Goal: Task Accomplishment & Management: Use online tool/utility

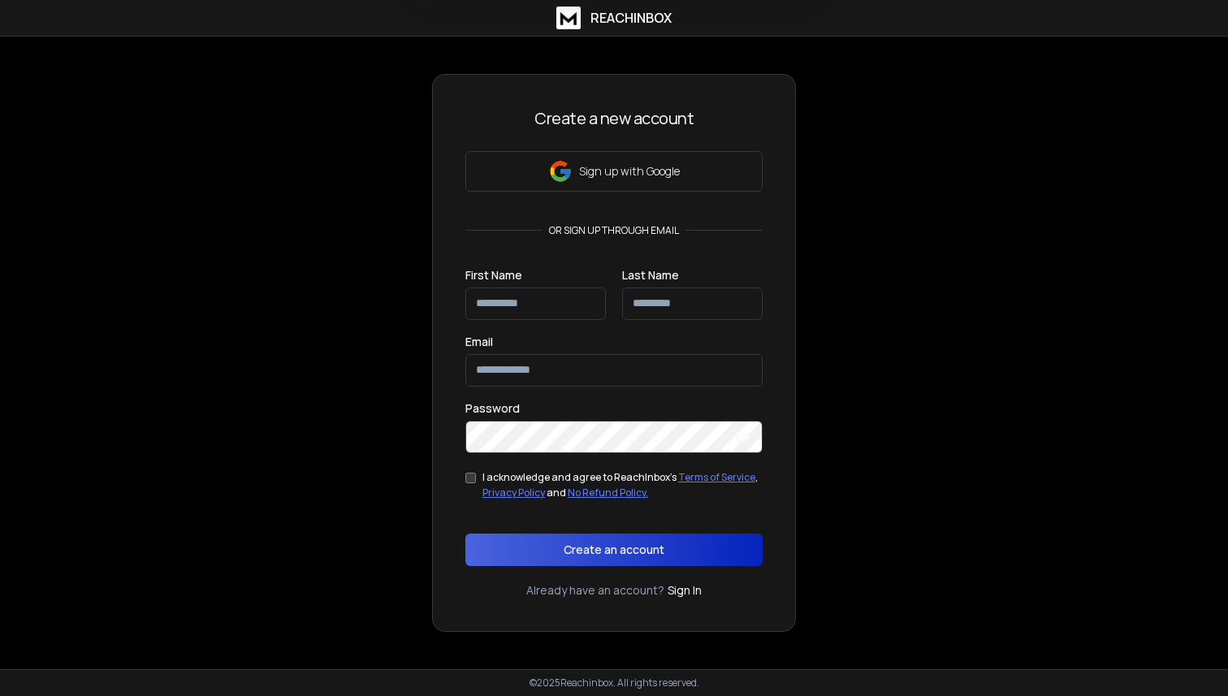
click at [661, 111] on button "Later" at bounding box center [665, 104] width 73 height 41
click at [531, 275] on div "First Name" at bounding box center [535, 275] width 141 height 11
click at [527, 308] on input "text" at bounding box center [535, 304] width 141 height 32
type input "******"
click at [651, 314] on input "text" at bounding box center [692, 304] width 141 height 32
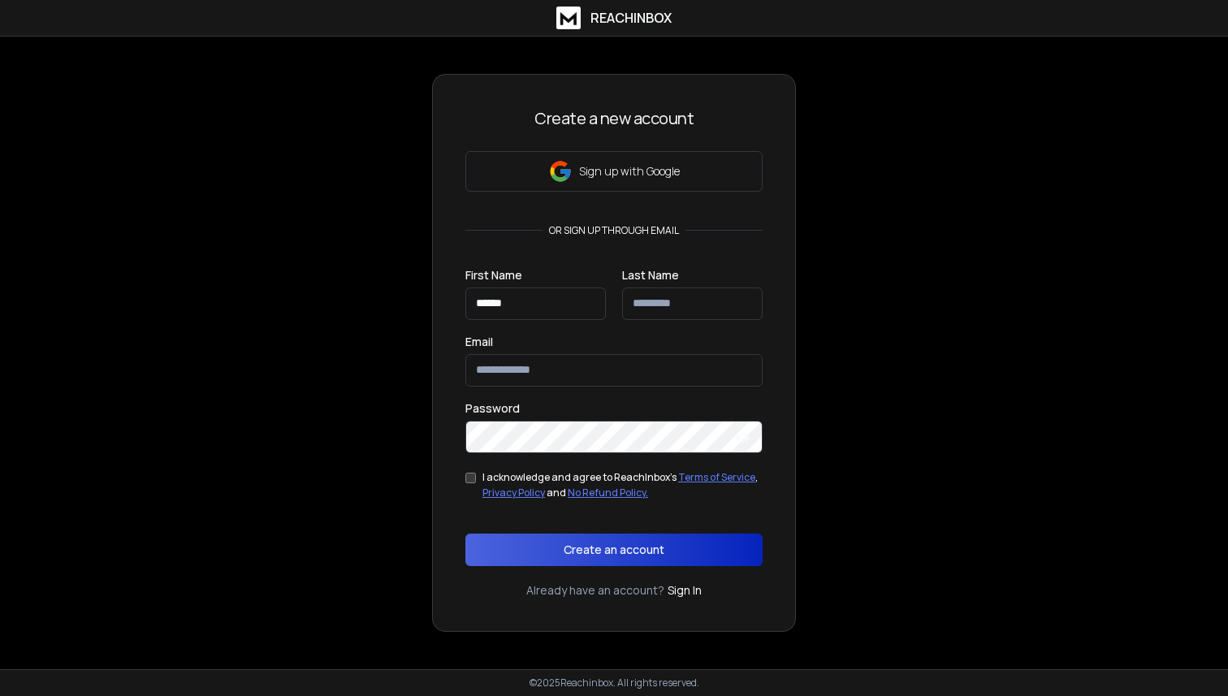
type input "*******"
click at [598, 375] on input "email" at bounding box center [613, 370] width 297 height 32
type input "**********"
click at [589, 548] on button "Create an account" at bounding box center [613, 550] width 297 height 32
click at [516, 543] on button "Create an account" at bounding box center [613, 550] width 297 height 32
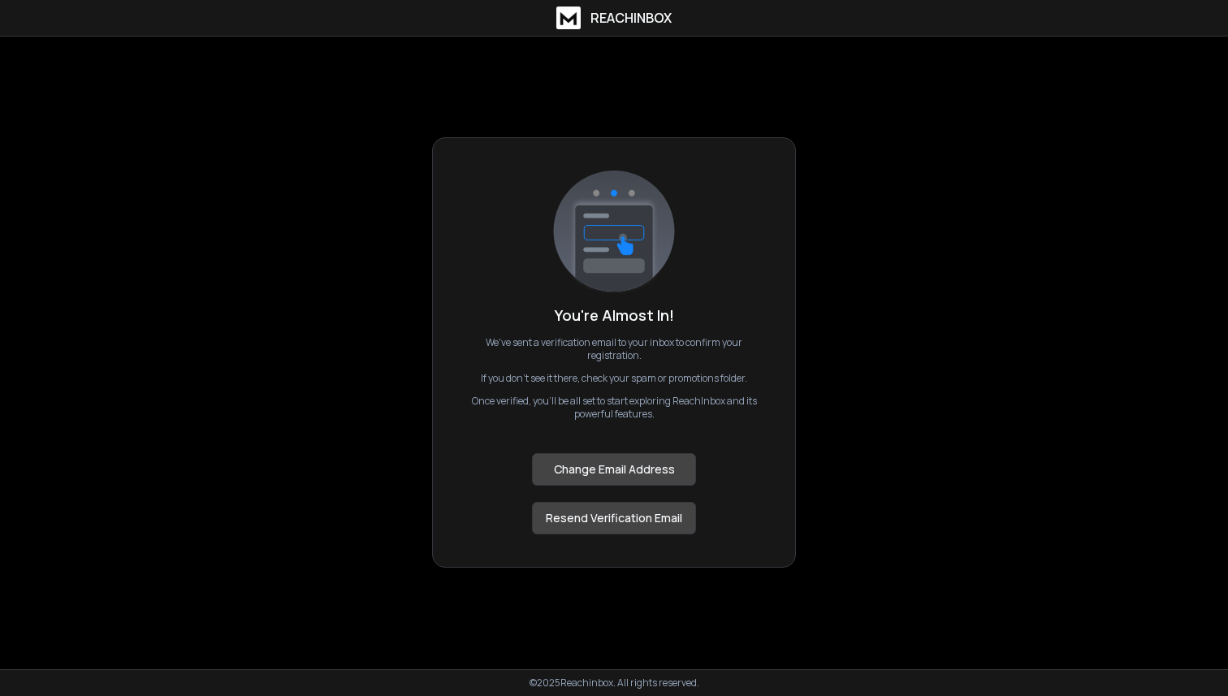
click at [588, 37] on div "ReachInbox Welcome to ReachInbox 10x your leads, meetings and deals. You're Alm…" at bounding box center [614, 348] width 1228 height 696
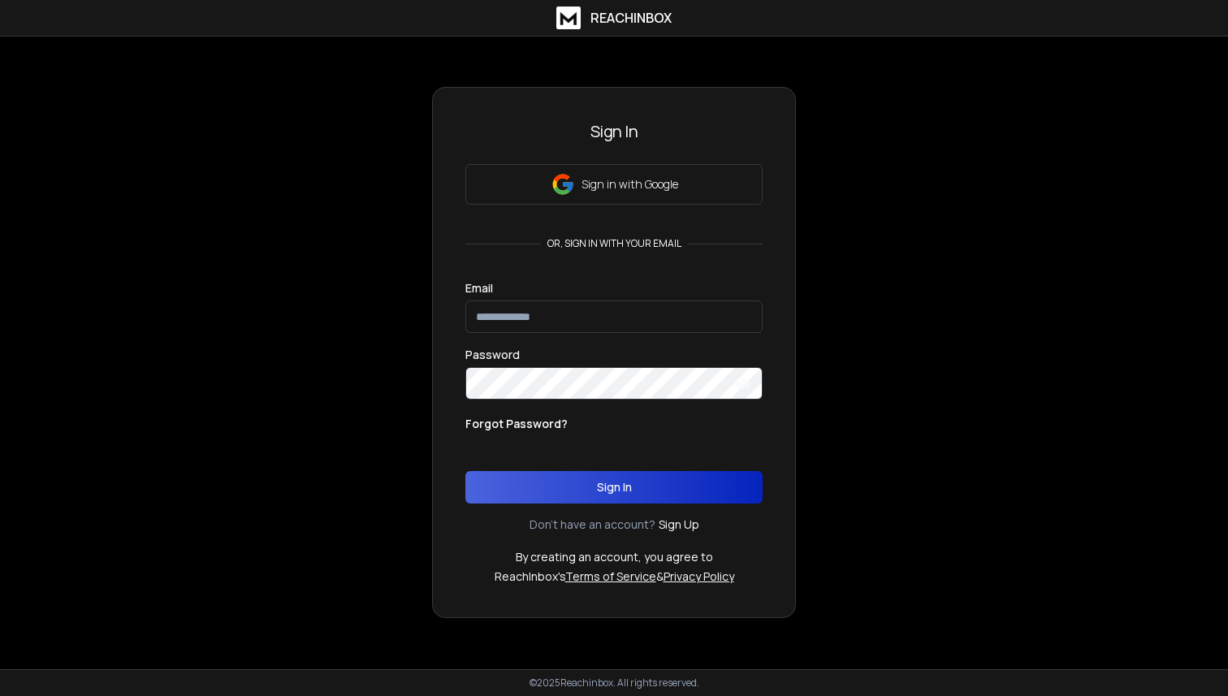
click at [618, 318] on input "email" at bounding box center [613, 317] width 297 height 32
type input "**********"
click at [465, 471] on button "Sign In" at bounding box center [613, 487] width 297 height 32
click at [587, 494] on button "Sign In" at bounding box center [613, 487] width 297 height 32
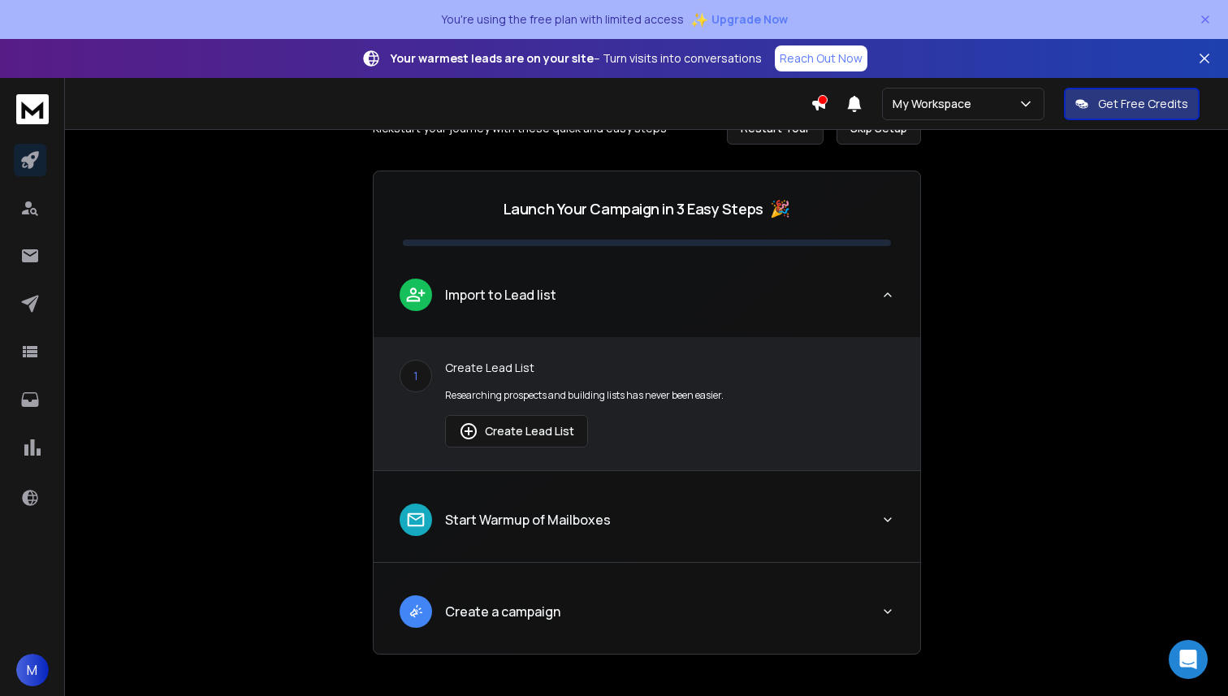
scroll to position [93, 0]
click at [888, 522] on icon "button" at bounding box center [887, 518] width 13 height 13
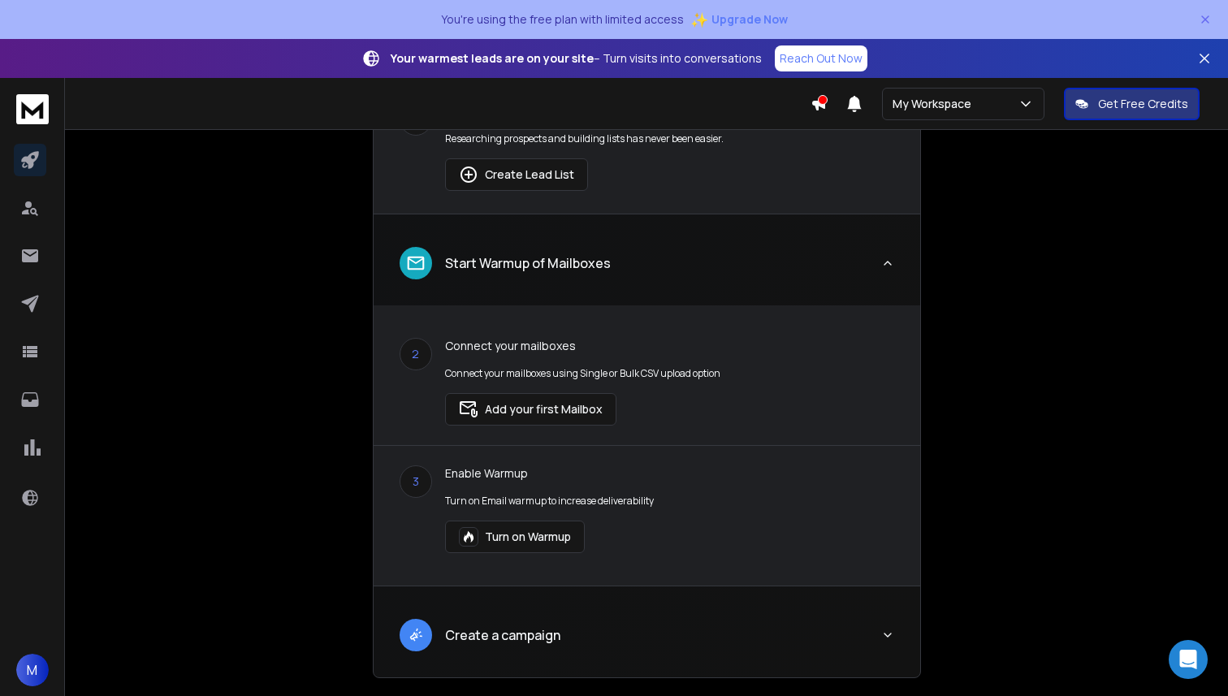
scroll to position [356, 0]
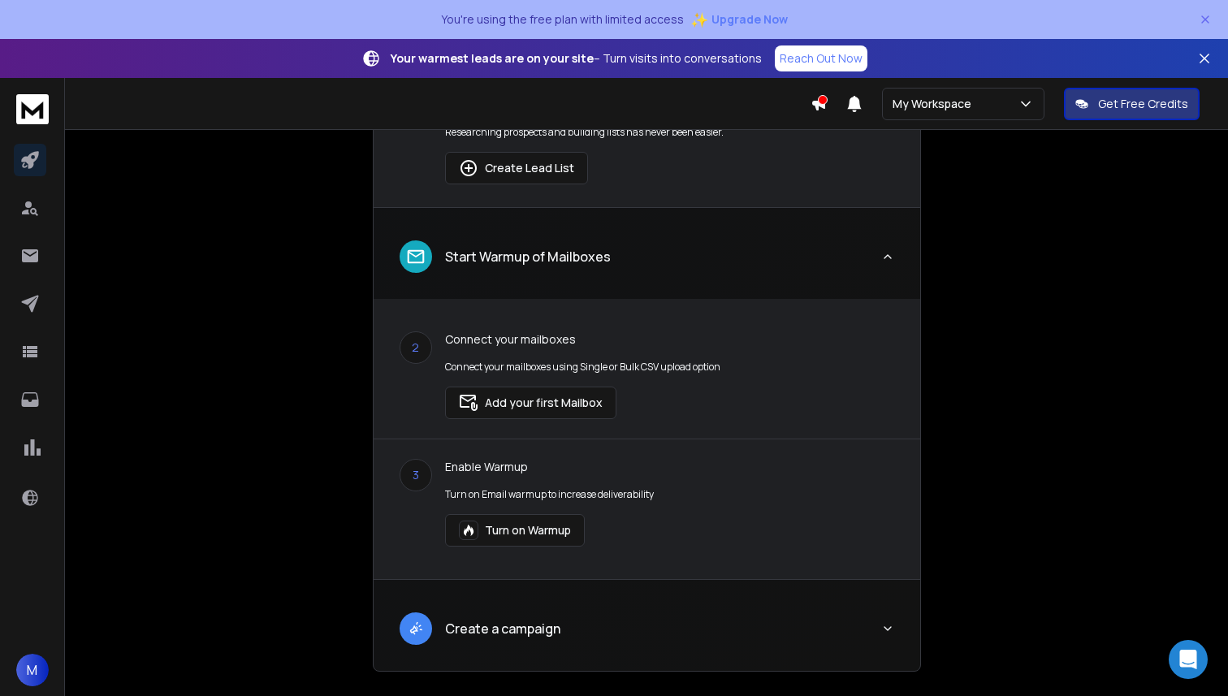
click at [742, 623] on button "Create a campaign" at bounding box center [647, 634] width 547 height 71
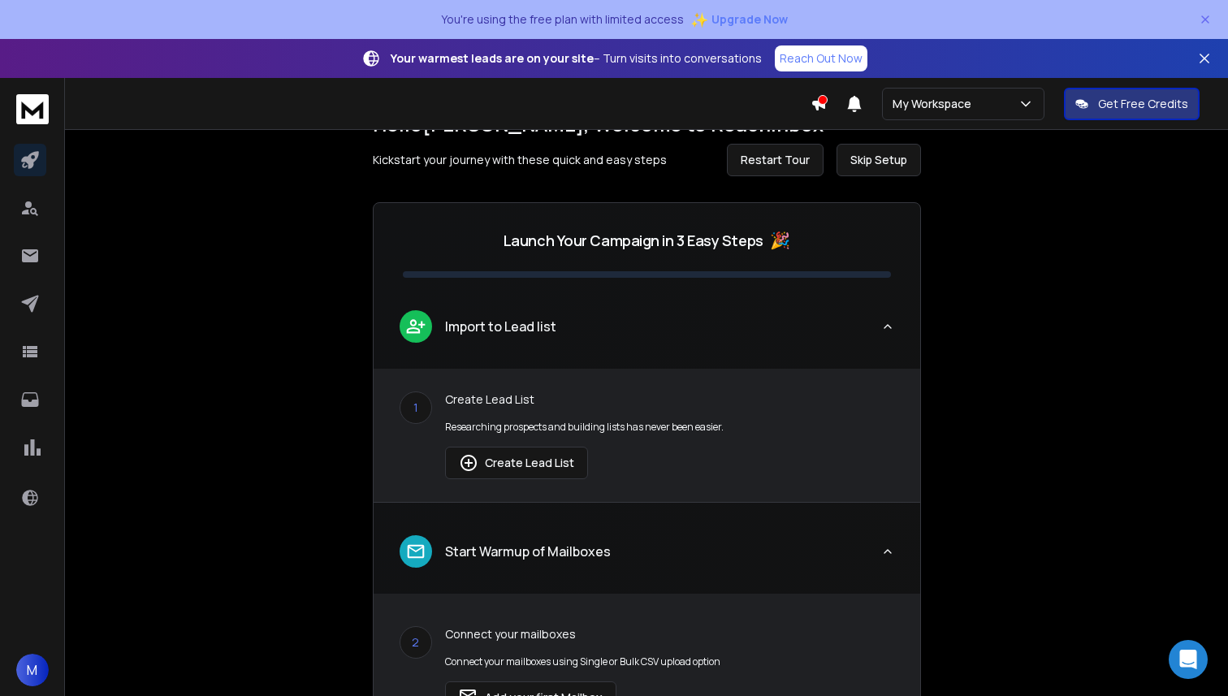
scroll to position [0, 0]
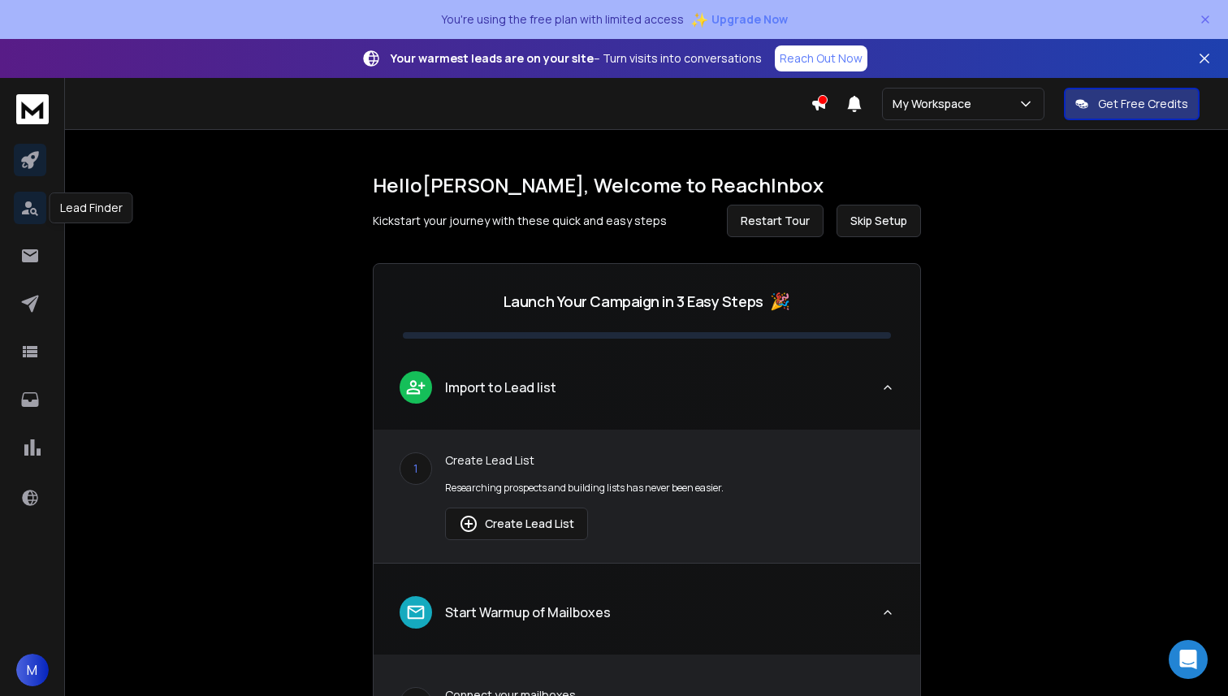
click at [32, 217] on icon at bounding box center [29, 207] width 19 height 19
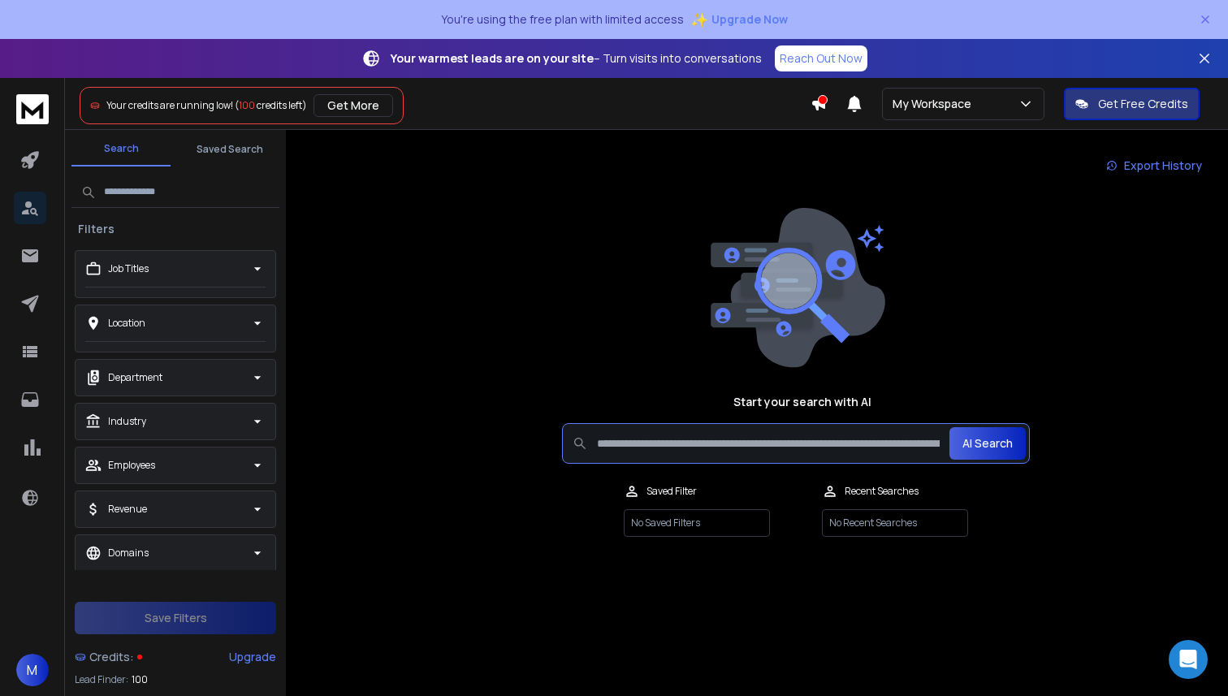
click at [633, 443] on textarea at bounding box center [768, 443] width 343 height 32
click at [144, 415] on p "Industry" at bounding box center [127, 421] width 38 height 13
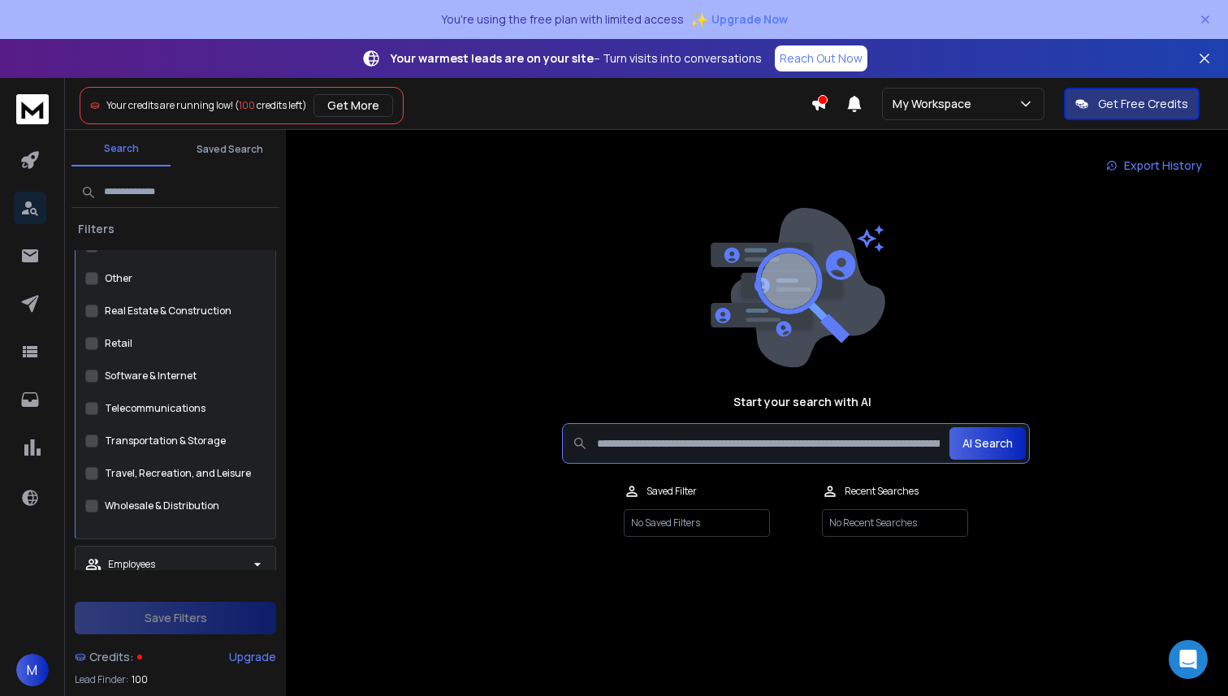
scroll to position [576, 0]
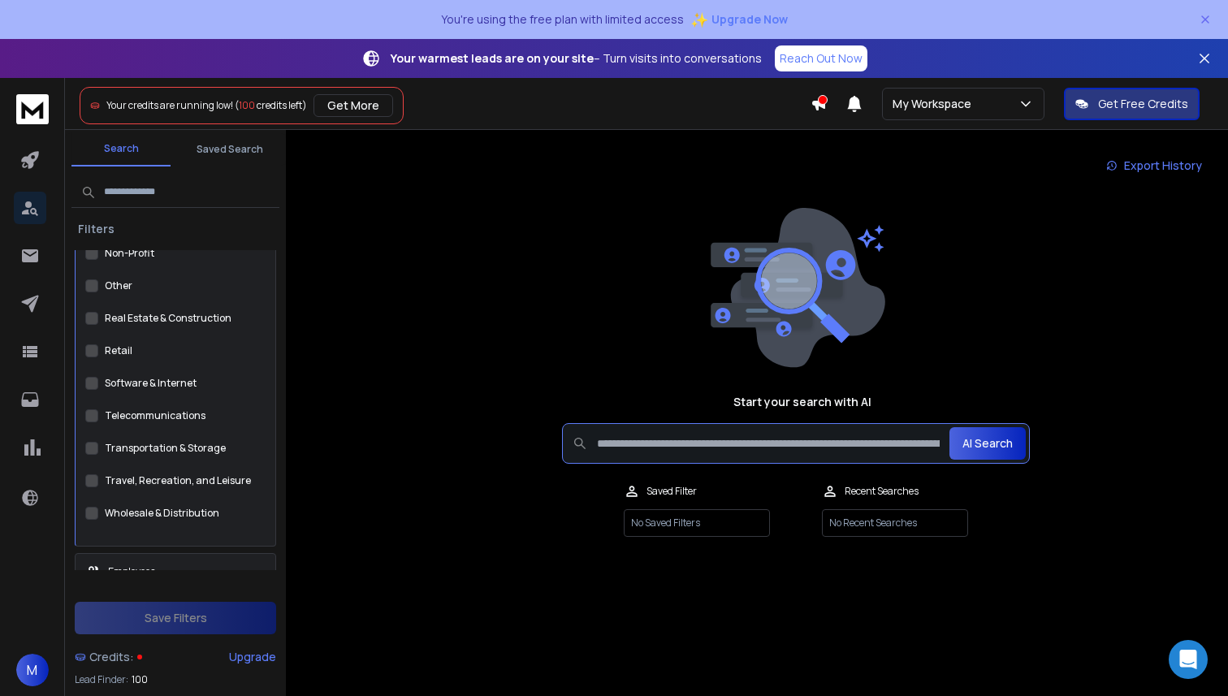
click at [130, 504] on div "Wholesale & Distribution" at bounding box center [175, 513] width 180 height 32
click at [93, 511] on Distribution "Wholesale & Distribution" at bounding box center [91, 513] width 13 height 13
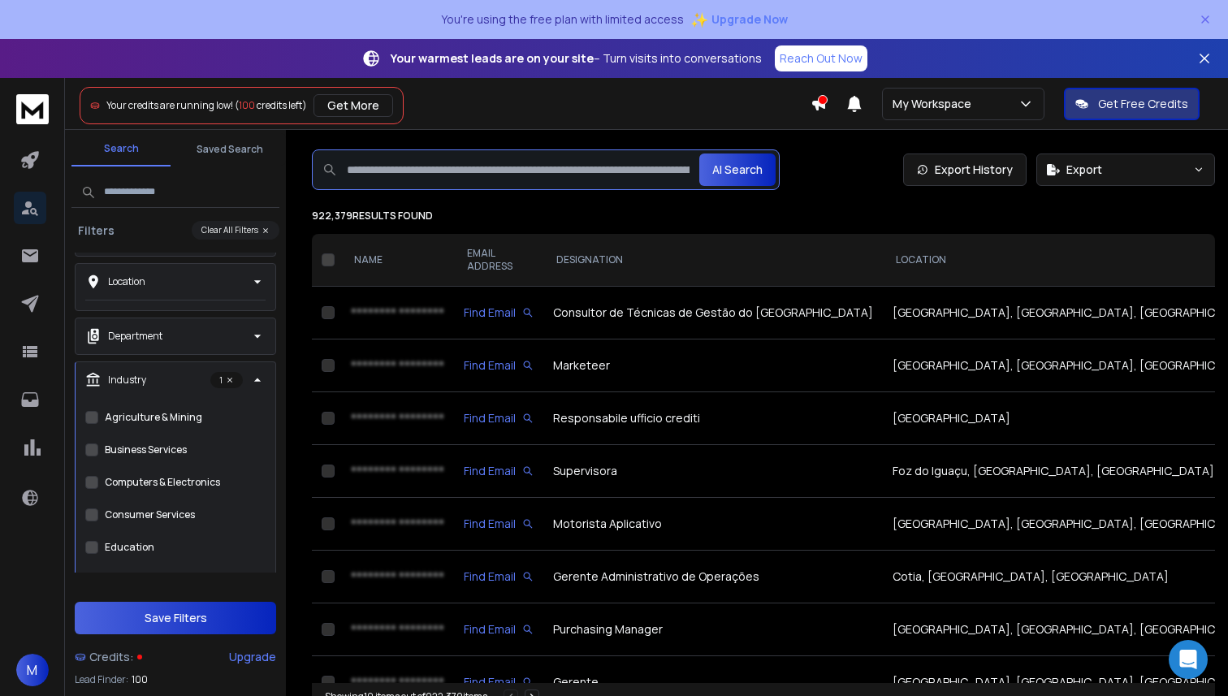
scroll to position [0, 0]
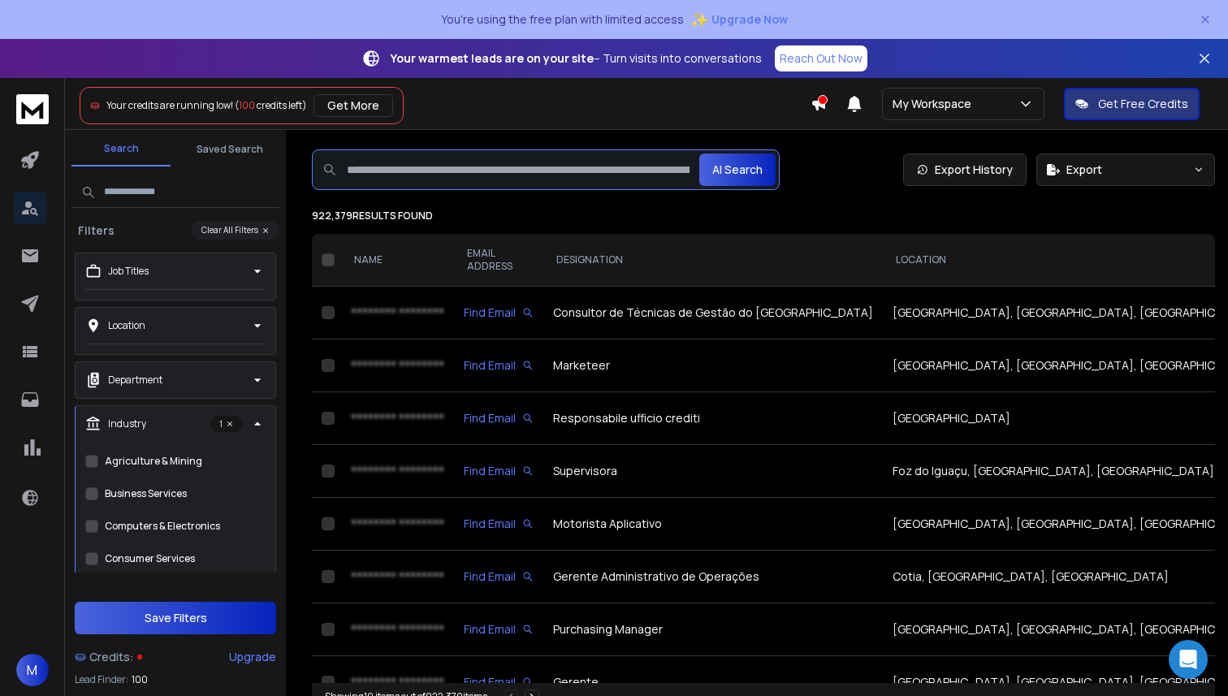
click at [162, 281] on div "Job Titles" at bounding box center [175, 277] width 201 height 48
click at [256, 267] on icon at bounding box center [257, 271] width 16 height 16
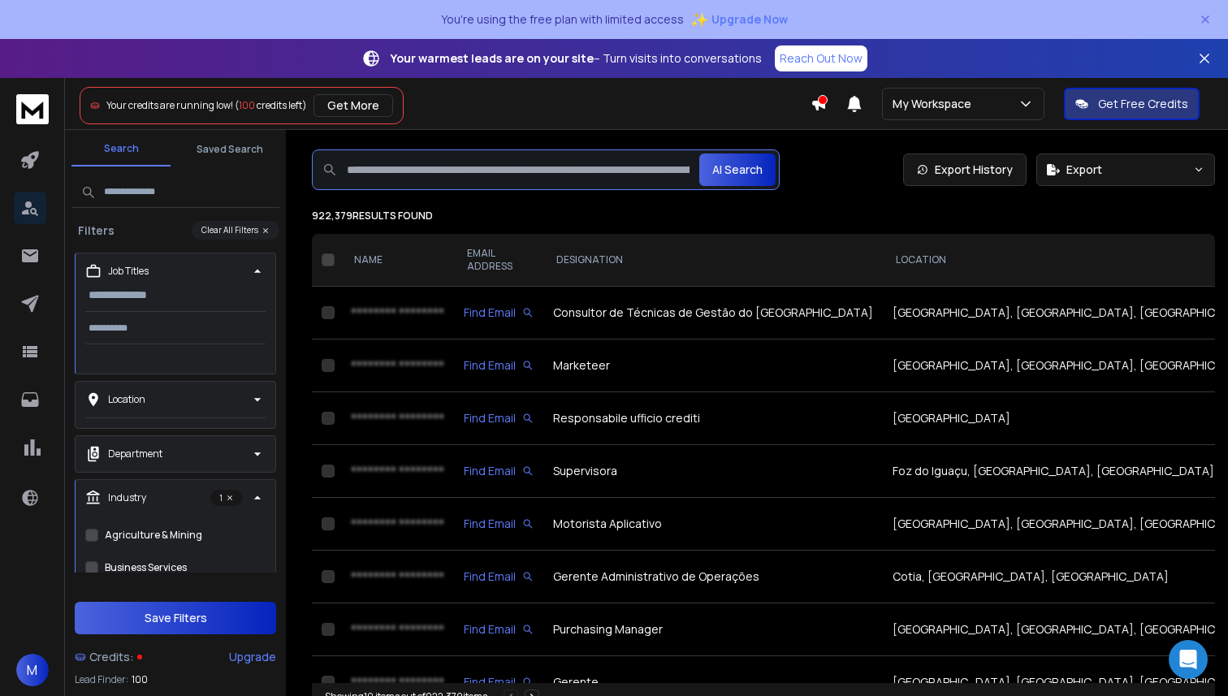
type input "**********"
click at [136, 333] on div at bounding box center [175, 311] width 180 height 65
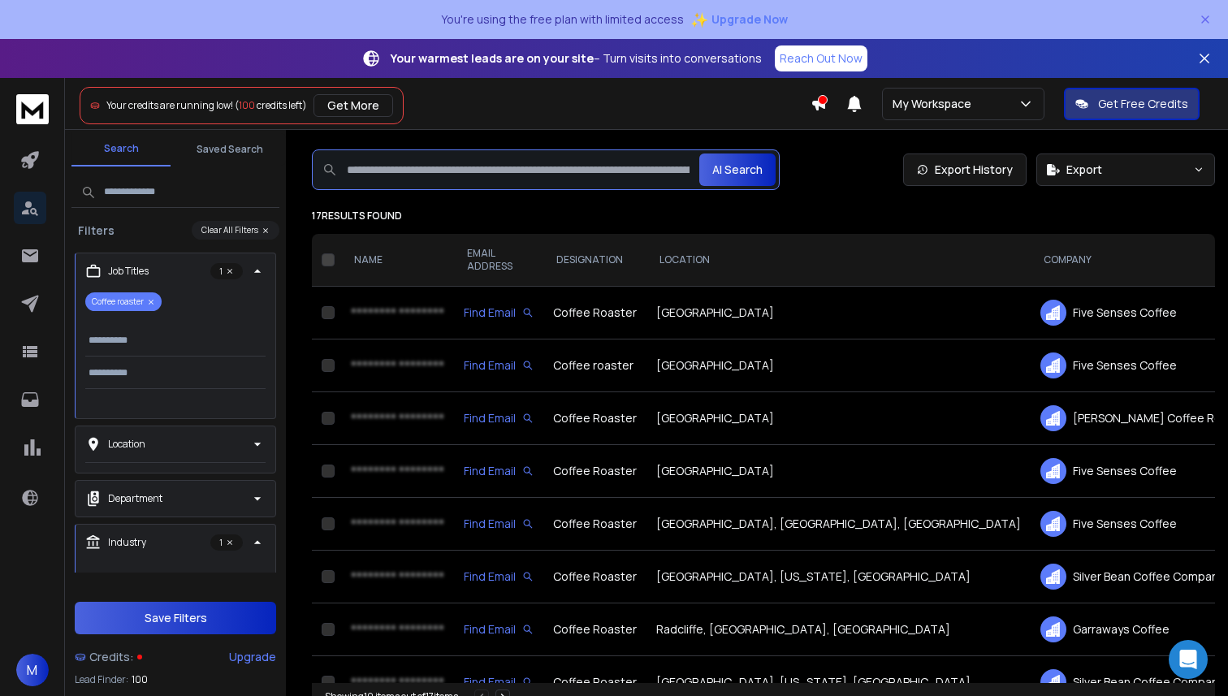
click at [145, 445] on p "Location" at bounding box center [126, 444] width 37 height 13
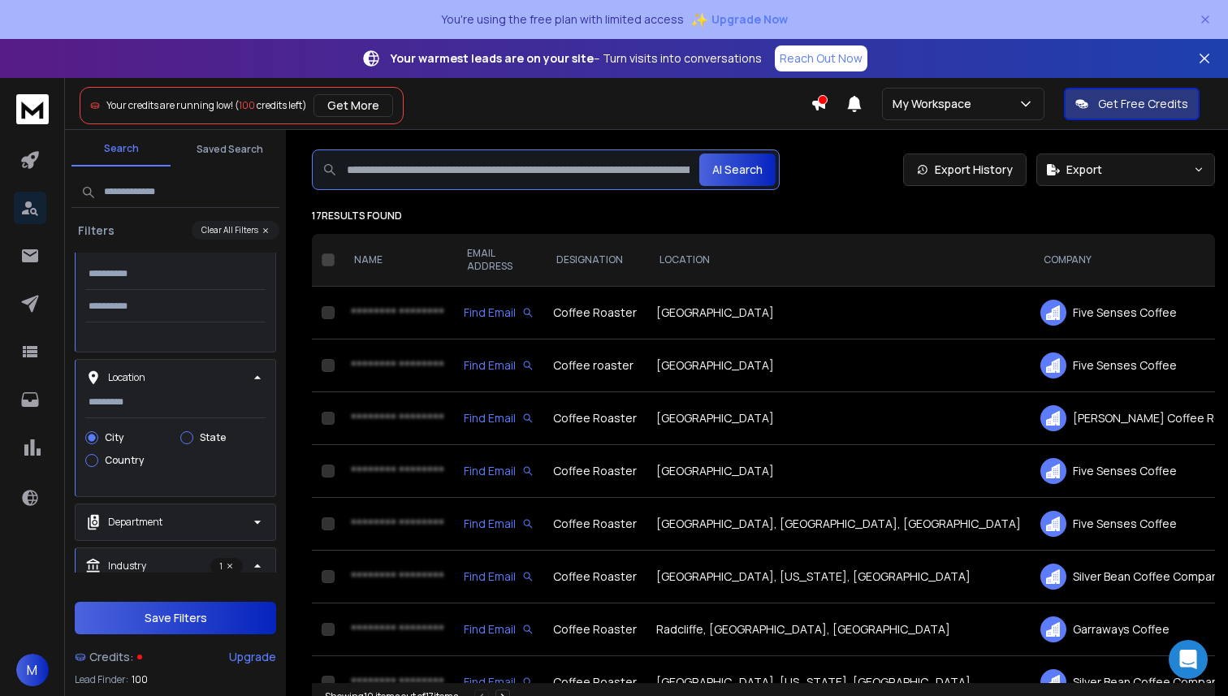
scroll to position [95, 0]
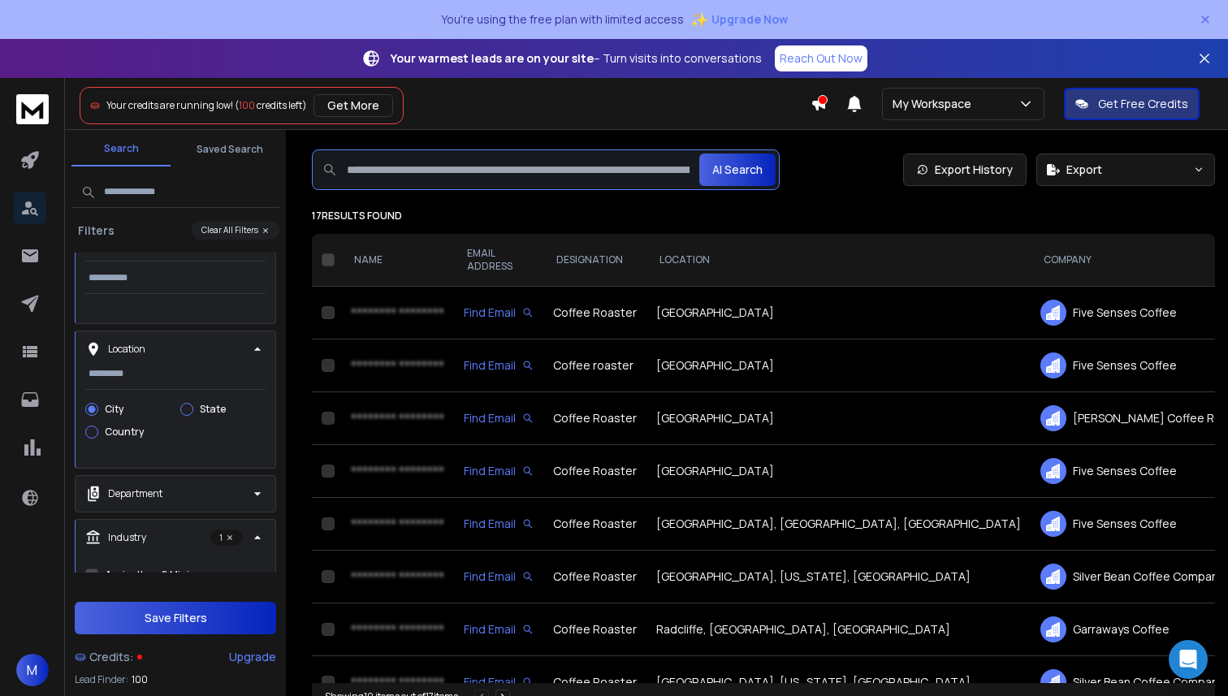
click at [92, 430] on button "Country" at bounding box center [91, 432] width 13 height 13
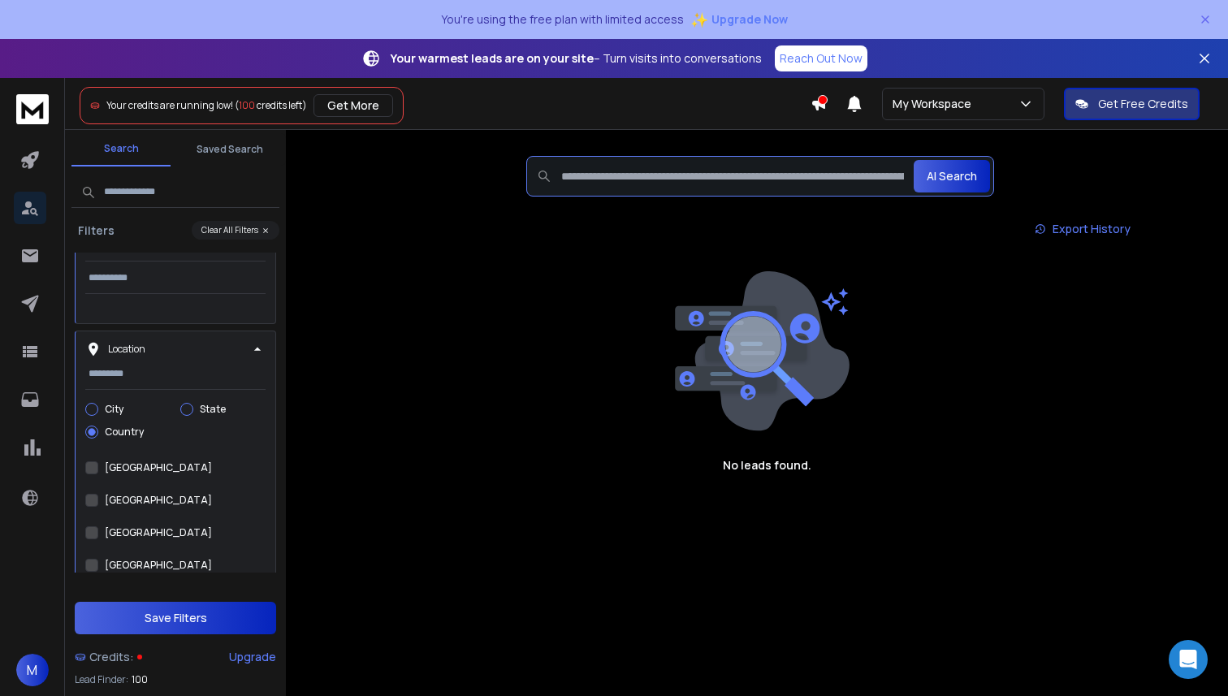
click at [102, 465] on div "[GEOGRAPHIC_DATA]" at bounding box center [175, 467] width 180 height 13
click at [91, 466] on States "[GEOGRAPHIC_DATA]" at bounding box center [91, 467] width 13 height 13
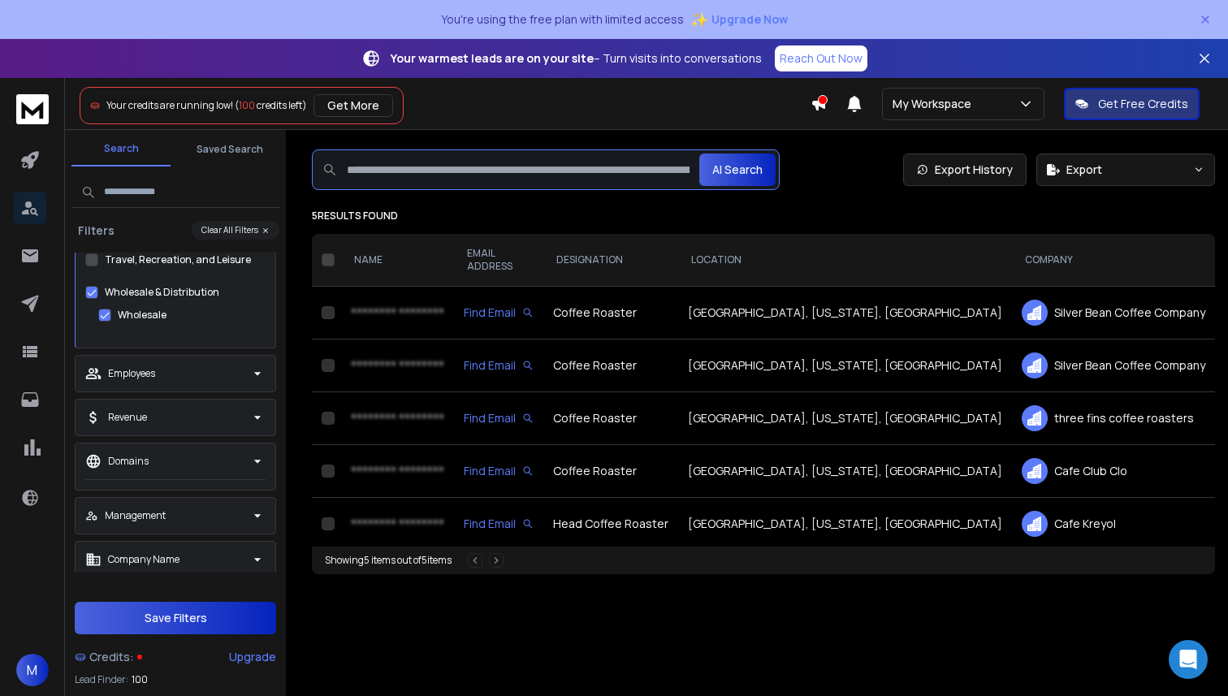
scroll to position [1415, 0]
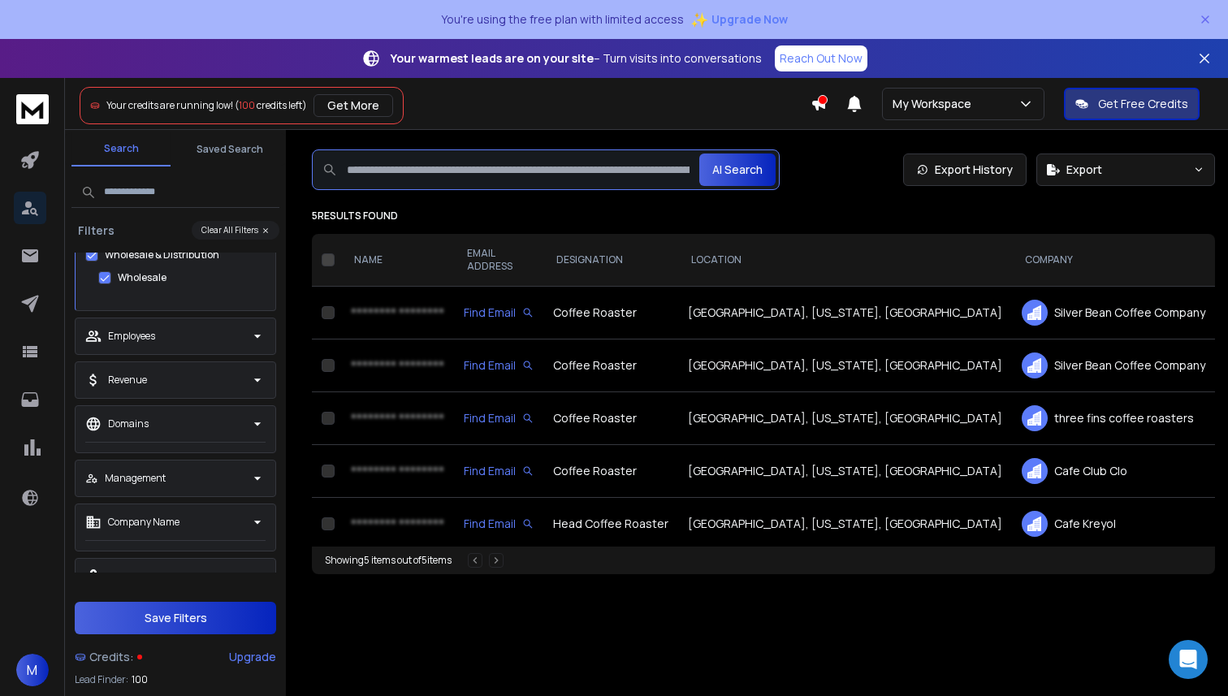
click at [152, 335] on p "Employees" at bounding box center [131, 336] width 47 height 13
click at [90, 369] on 25 "0 - 25" at bounding box center [91, 373] width 13 height 13
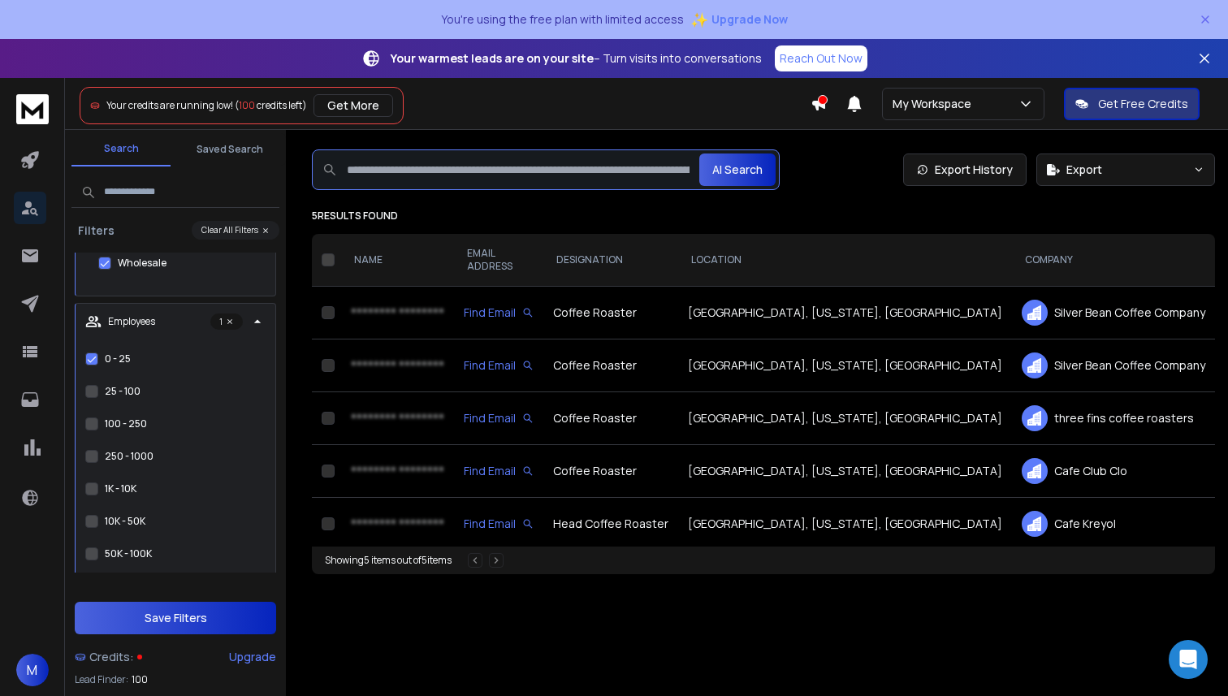
scroll to position [1431, 0]
click at [95, 386] on 100 "25 - 100" at bounding box center [91, 389] width 13 height 13
click at [93, 358] on 25 "0 - 25" at bounding box center [91, 357] width 13 height 13
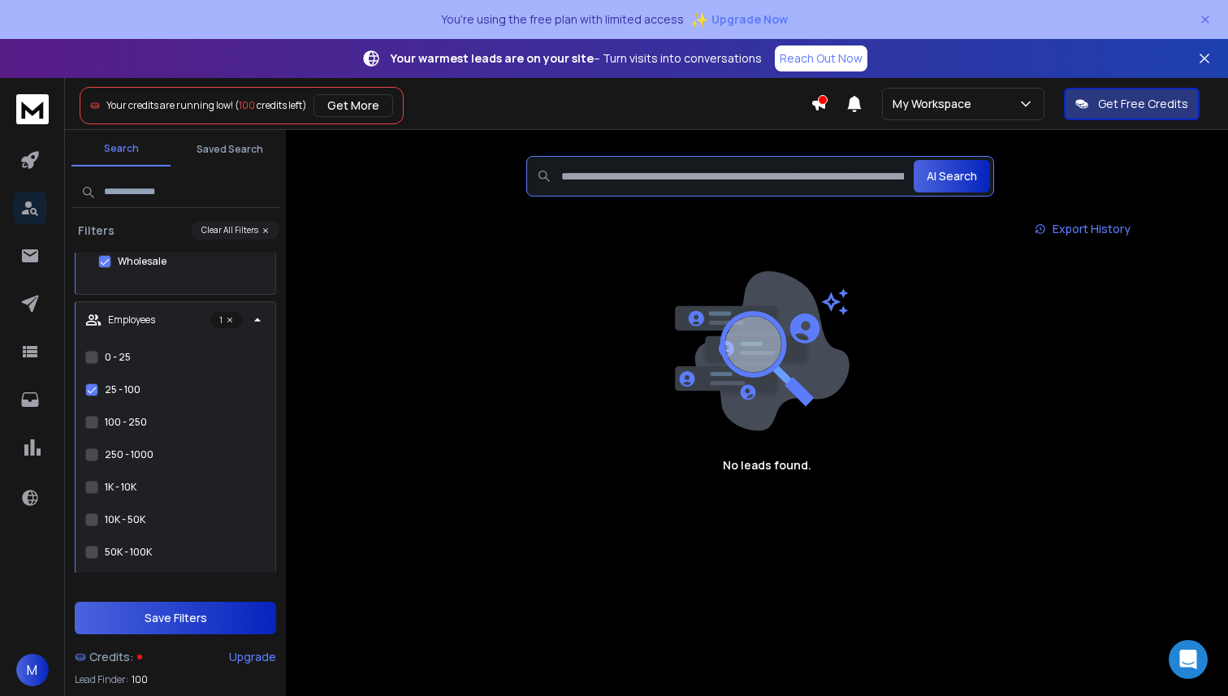
click at [91, 366] on div "0 - 25" at bounding box center [175, 357] width 180 height 32
click at [91, 356] on 25 "0 - 25" at bounding box center [91, 357] width 13 height 13
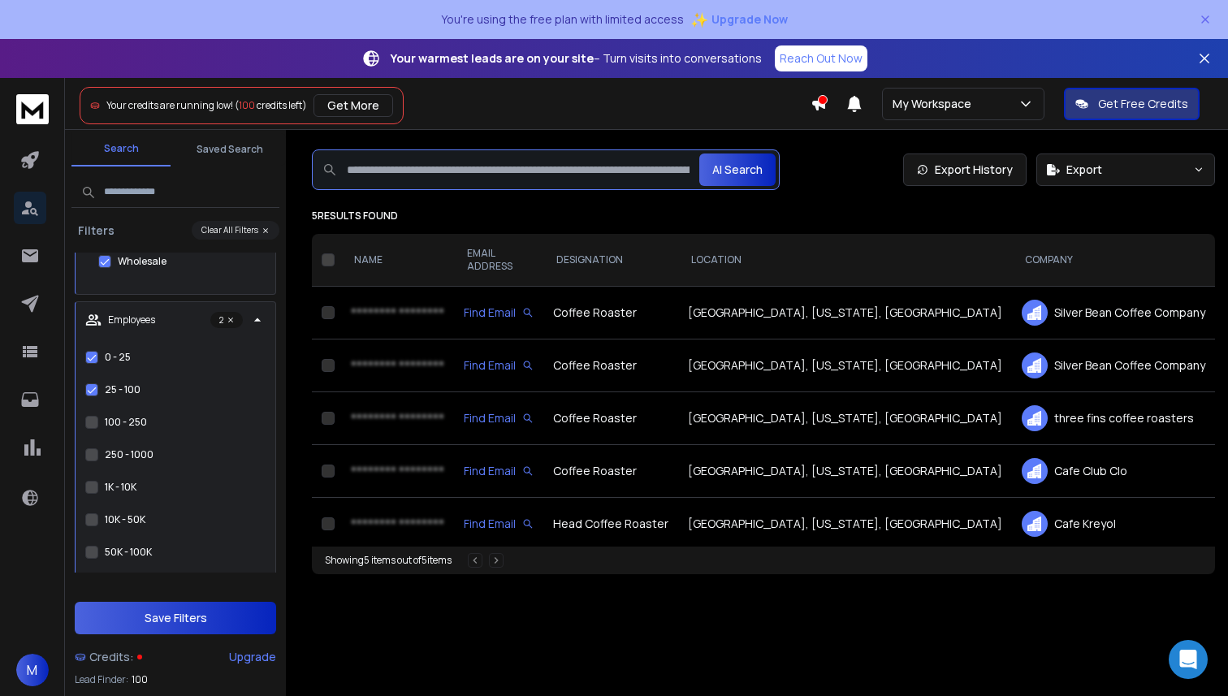
click at [90, 388] on 100 "25 - 100" at bounding box center [91, 389] width 13 height 13
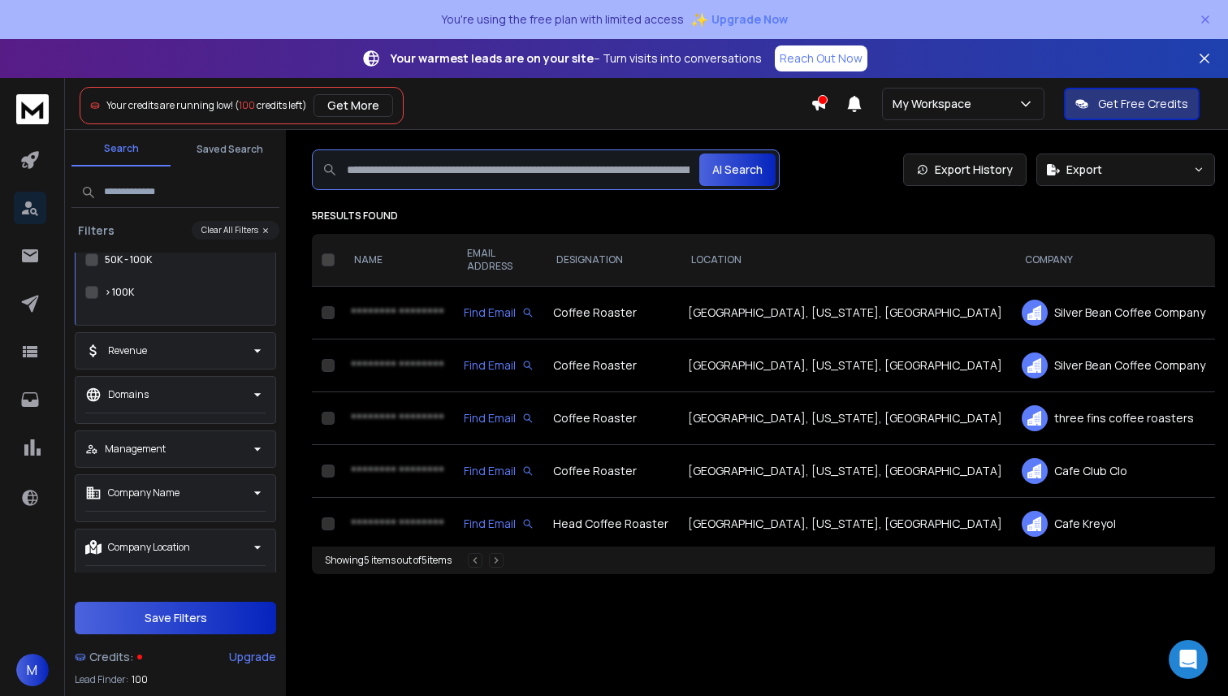
scroll to position [1728, 0]
click at [202, 342] on div "Revenue" at bounding box center [175, 347] width 180 height 16
click at [92, 383] on 1M "$0 - 1M" at bounding box center [91, 384] width 13 height 13
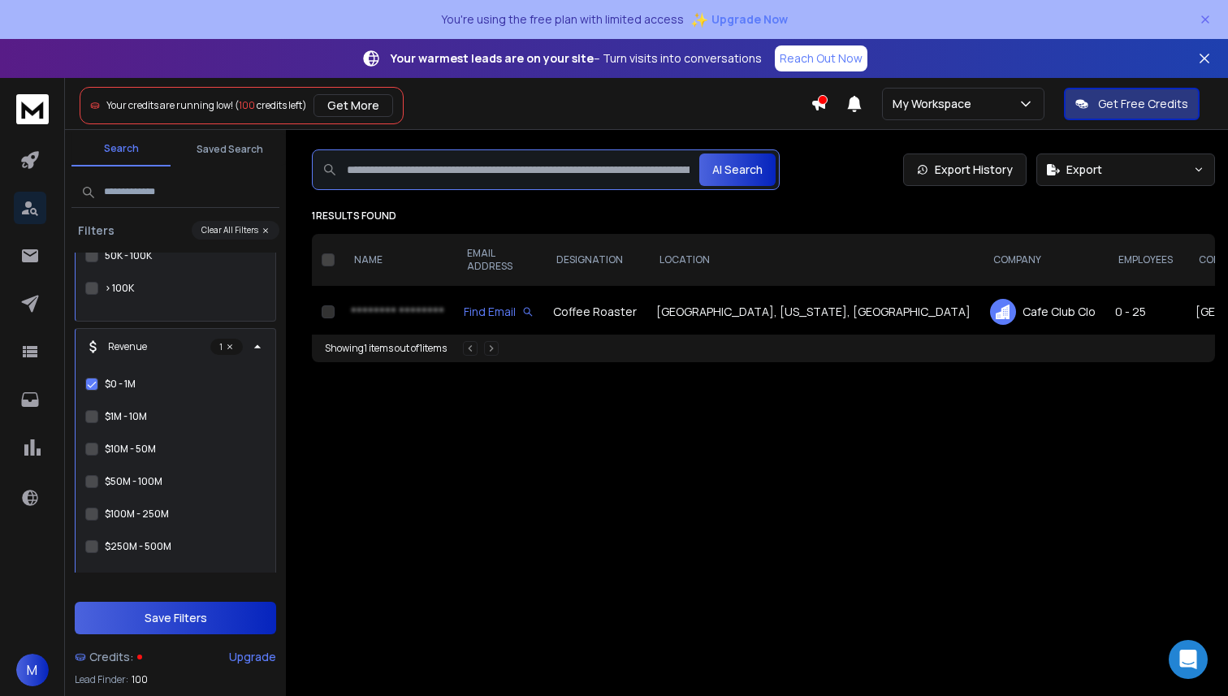
click at [252, 350] on icon at bounding box center [257, 347] width 16 height 16
click at [164, 443] on div "Management" at bounding box center [175, 445] width 180 height 16
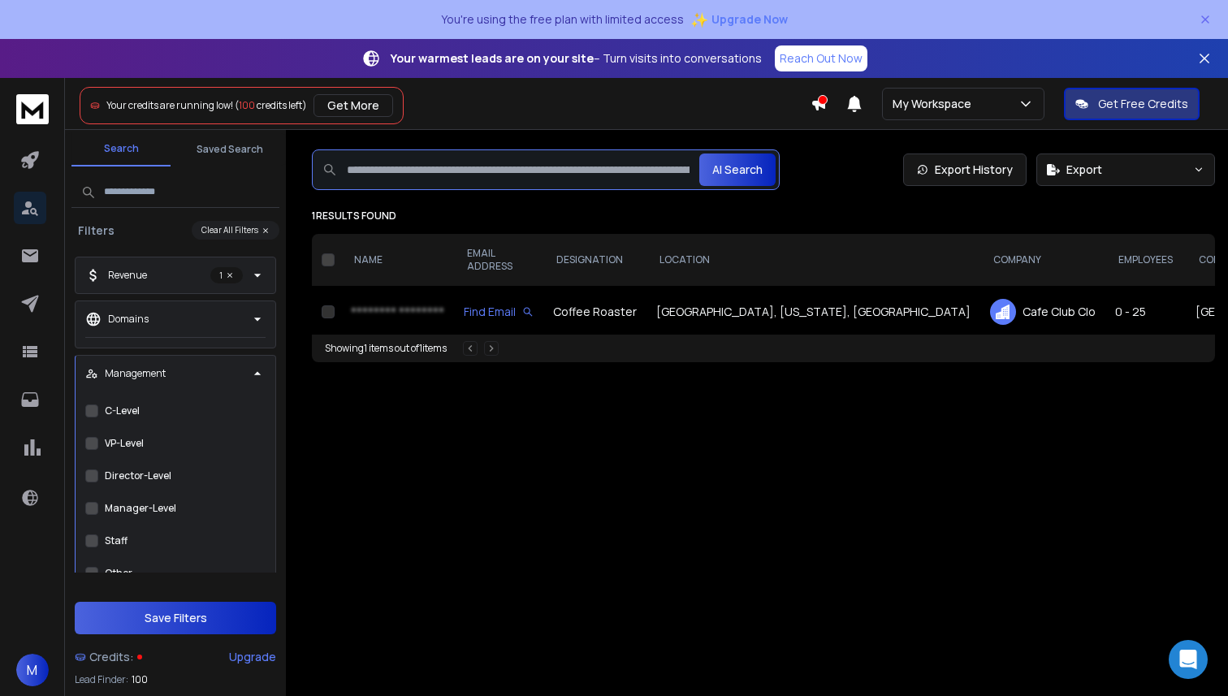
click at [249, 363] on div "Management C-Level VP-Level Director-Level Manager-Level Staff Other" at bounding box center [175, 481] width 201 height 252
click at [249, 375] on icon at bounding box center [257, 373] width 16 height 16
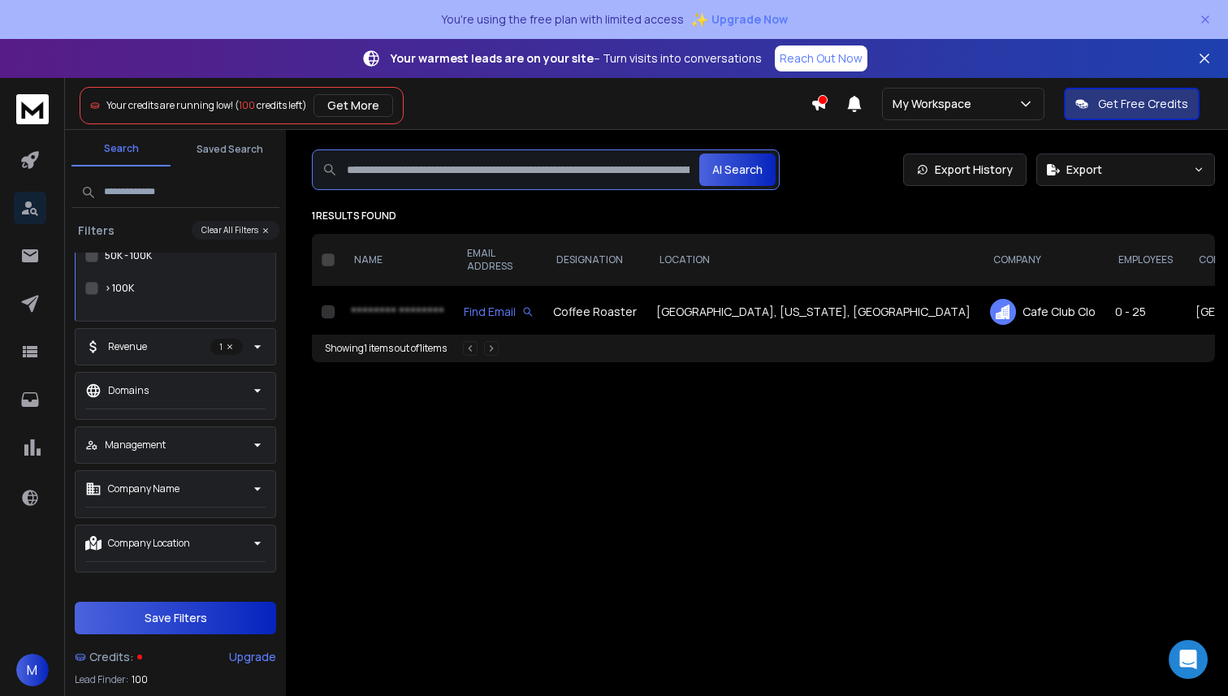
click at [197, 482] on div "Company Name" at bounding box center [175, 489] width 180 height 16
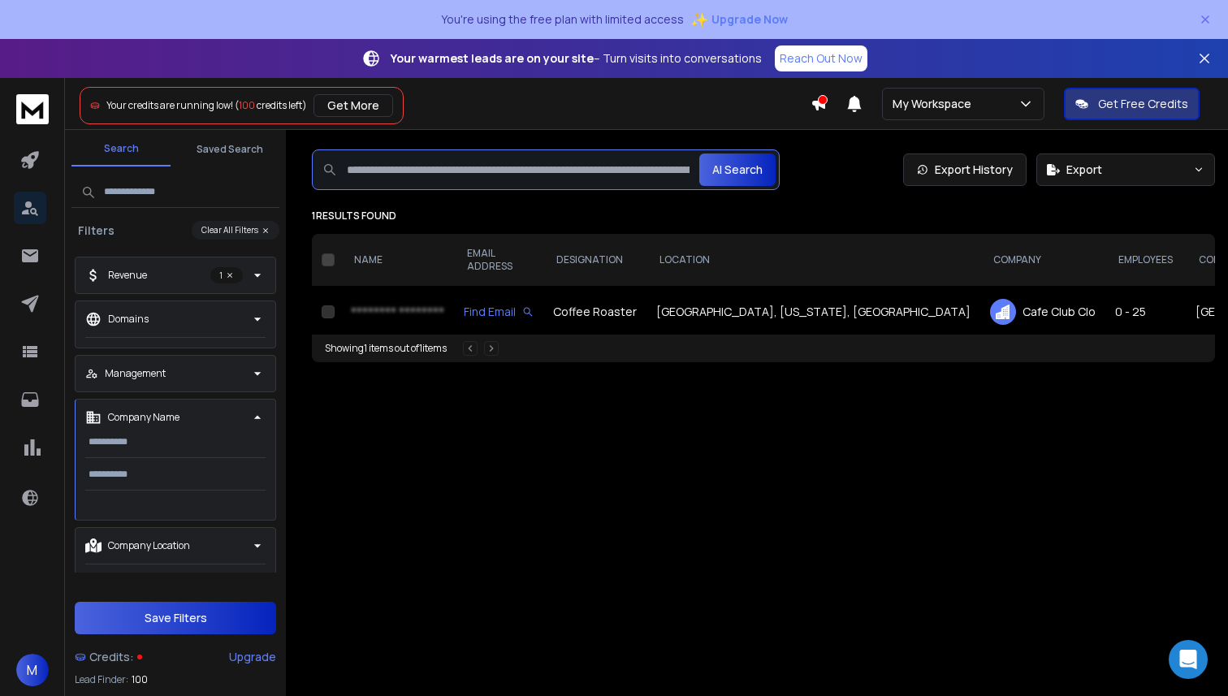
click at [222, 534] on div "Company Location" at bounding box center [175, 551] width 201 height 48
click at [219, 544] on div "Company Location" at bounding box center [175, 546] width 180 height 16
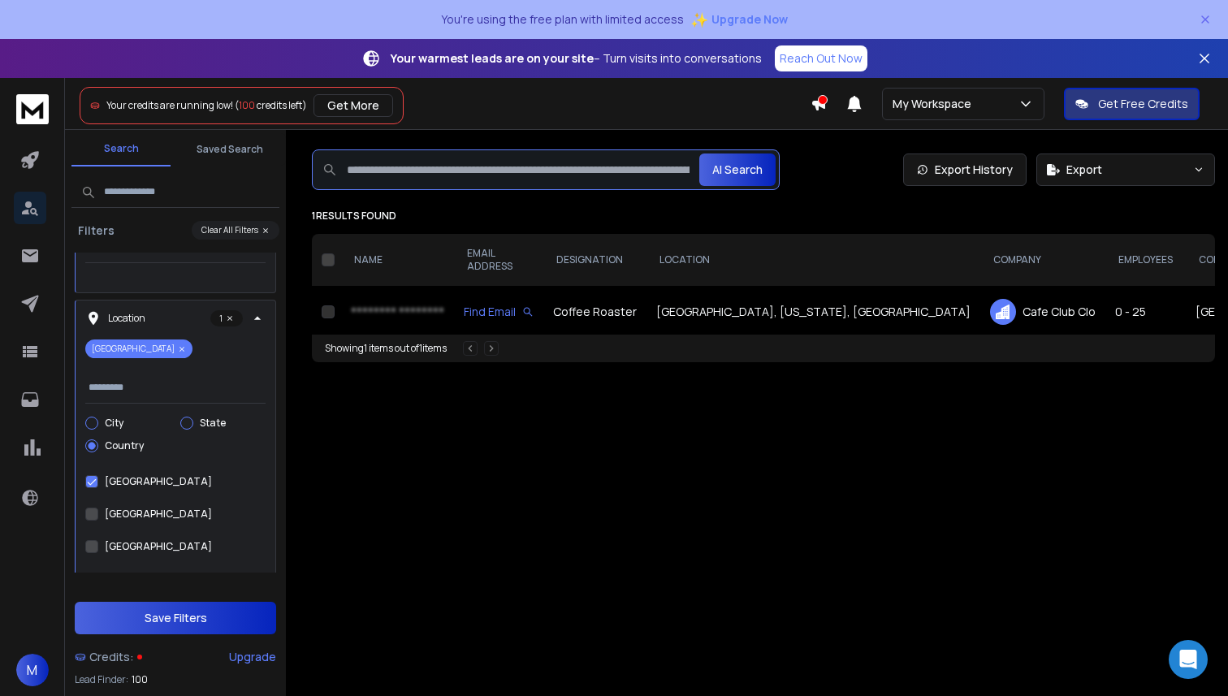
scroll to position [0, 0]
